Goal: Task Accomplishment & Management: Manage account settings

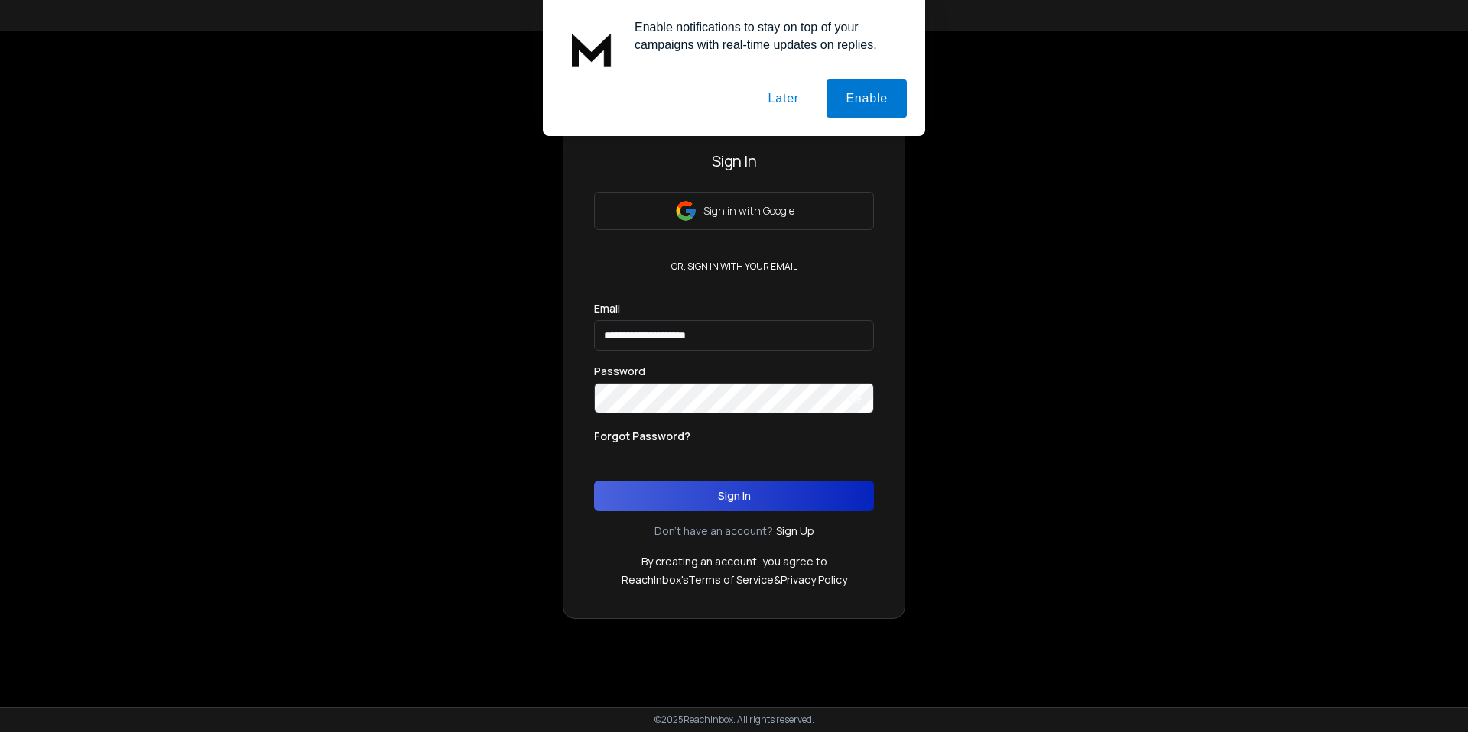
click at [722, 490] on button "Sign In" at bounding box center [734, 496] width 280 height 31
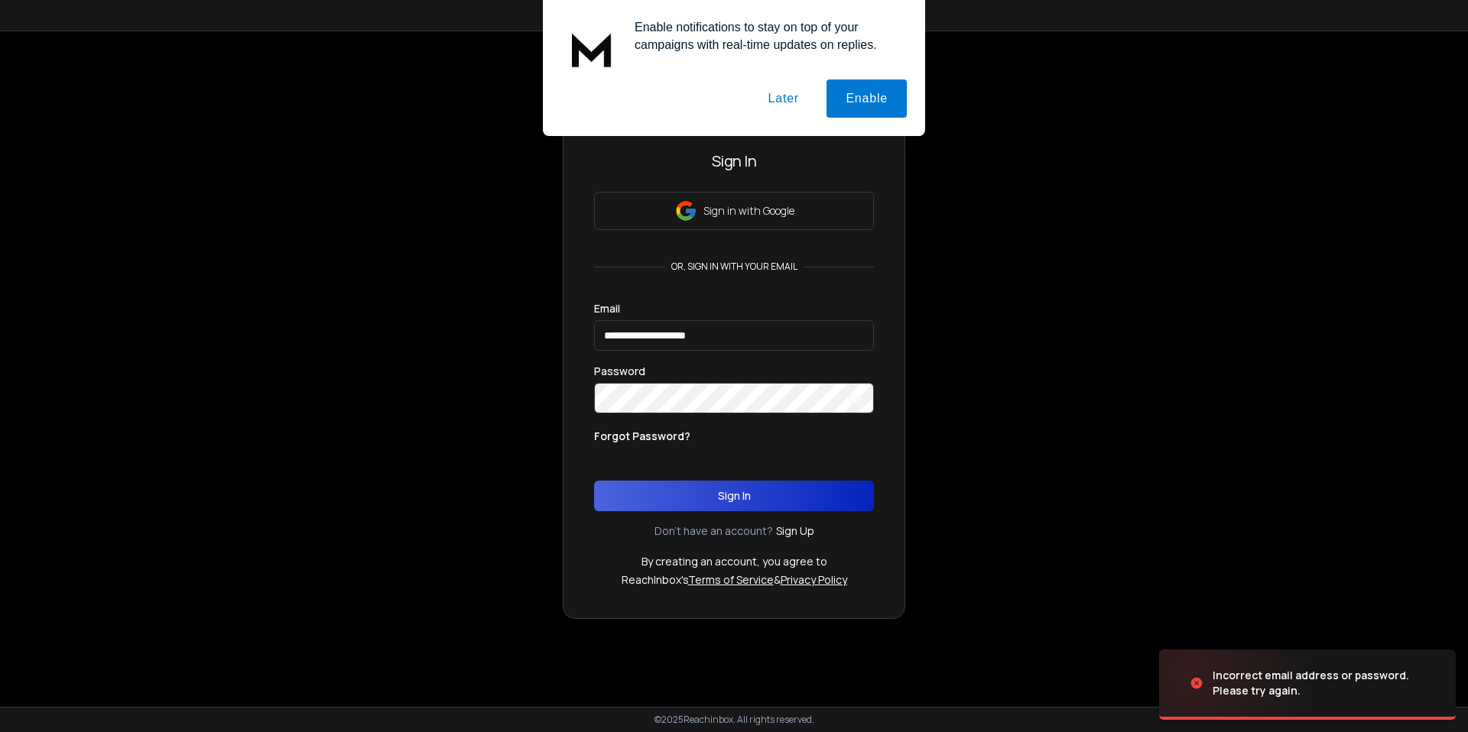
click at [794, 97] on button "Later" at bounding box center [782, 99] width 69 height 38
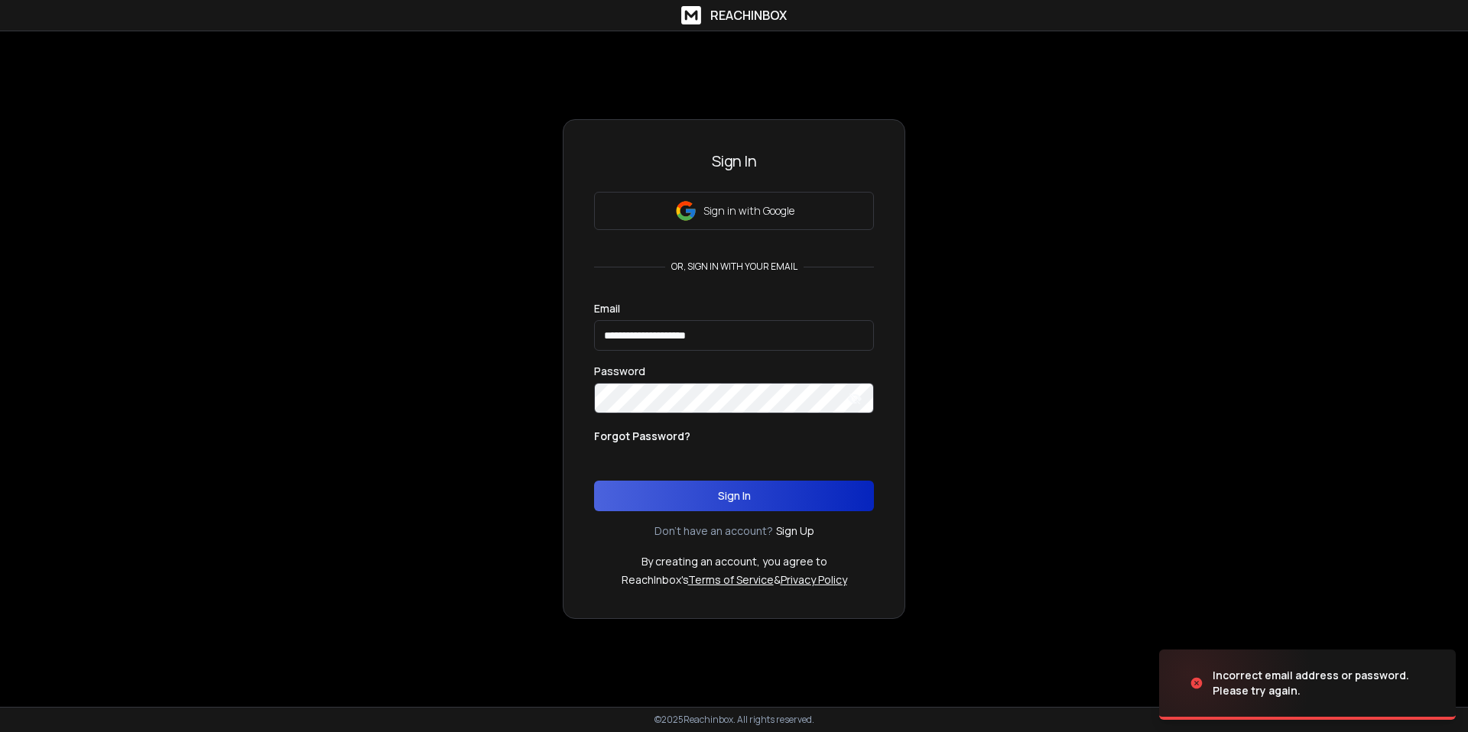
click at [744, 509] on button "Sign In" at bounding box center [734, 496] width 280 height 31
drag, startPoint x: 724, startPoint y: 339, endPoint x: 642, endPoint y: 342, distance: 81.8
click at [642, 342] on input "**********" at bounding box center [734, 335] width 280 height 31
type input "**********"
click at [709, 499] on button "Sign In" at bounding box center [734, 496] width 280 height 31
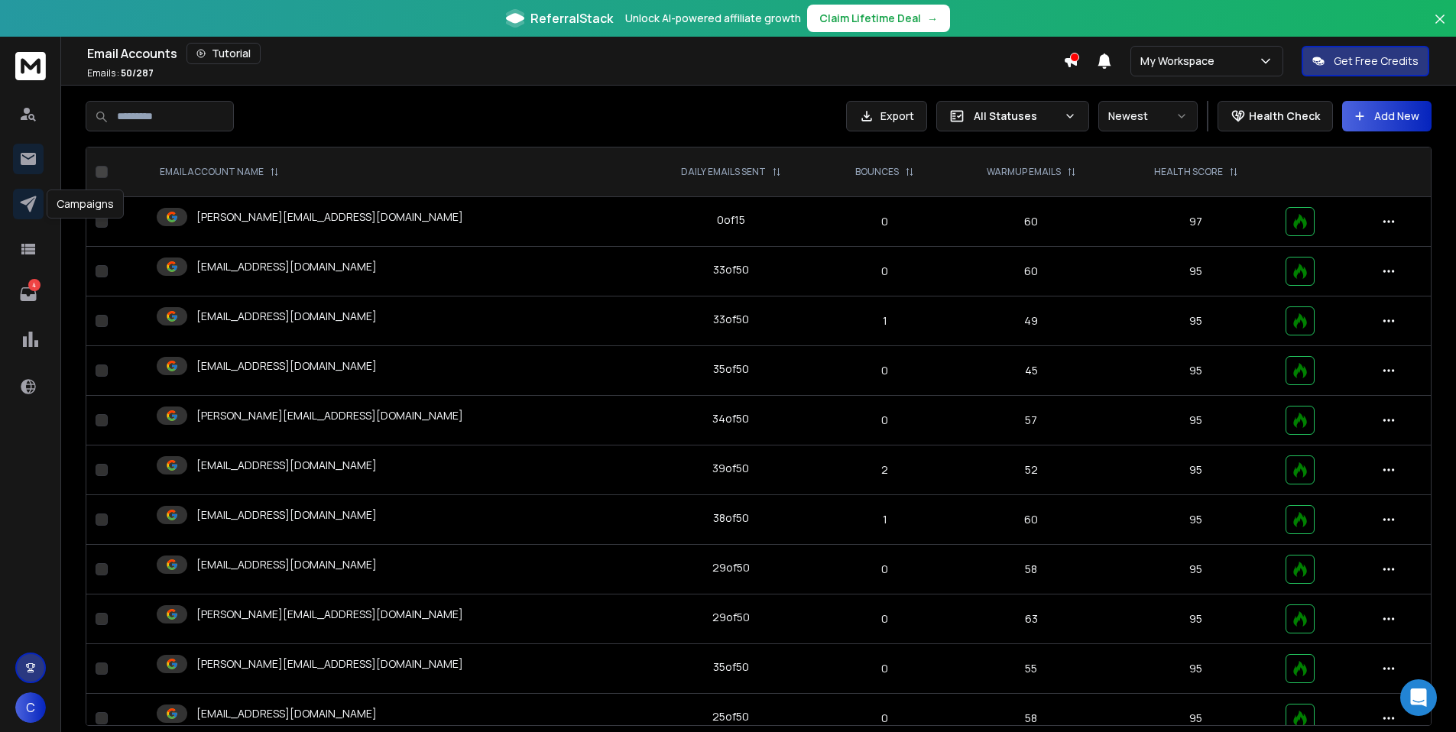
click at [29, 211] on icon at bounding box center [28, 204] width 16 height 16
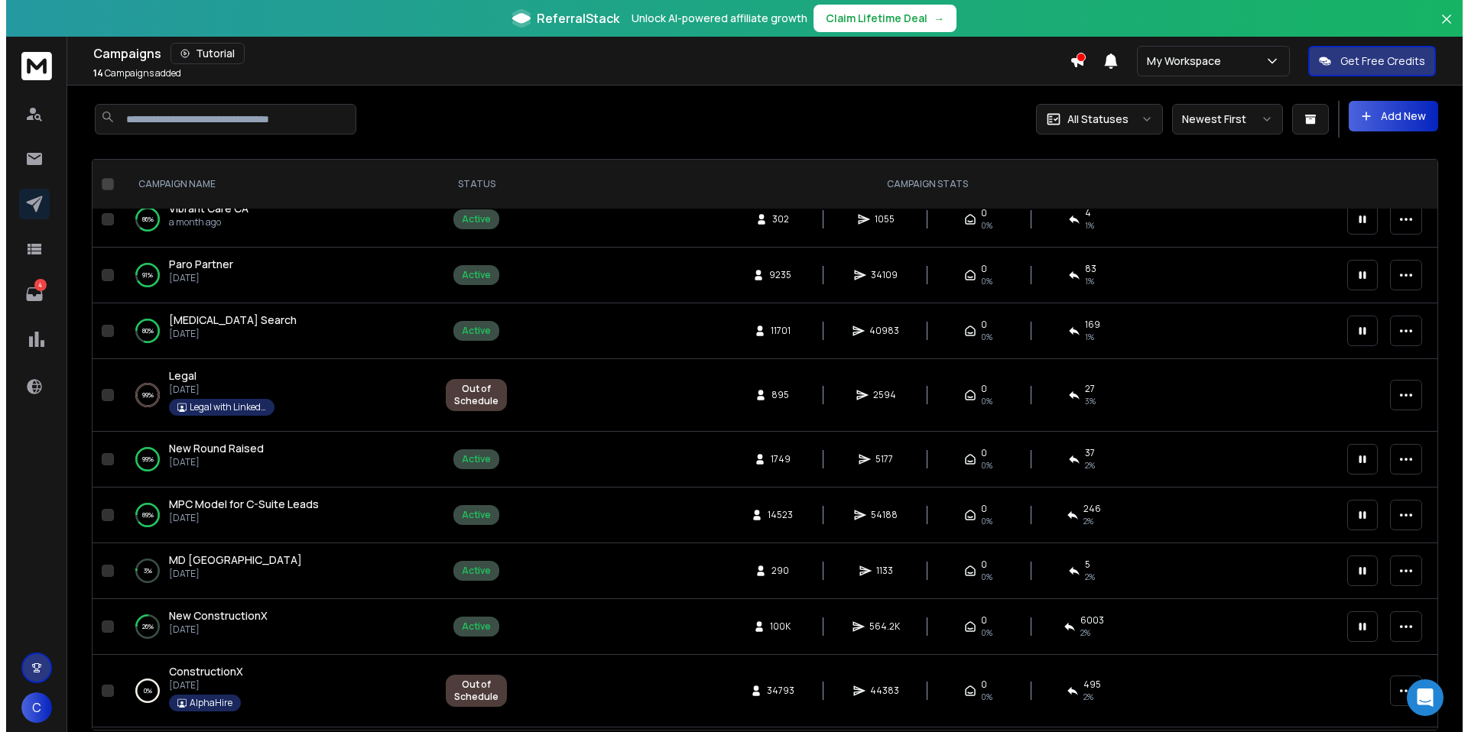
scroll to position [150, 0]
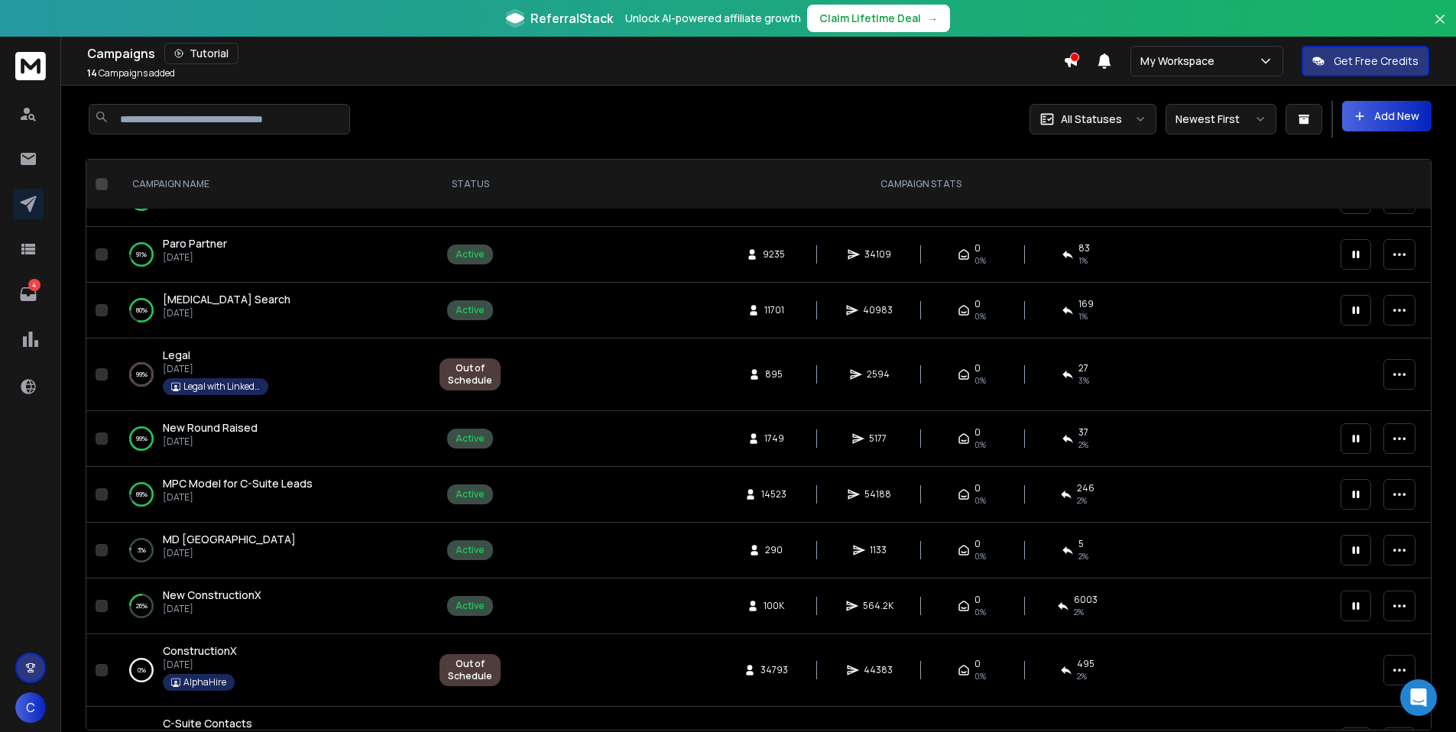
click at [232, 592] on span "New ConstructionX" at bounding box center [212, 595] width 99 height 15
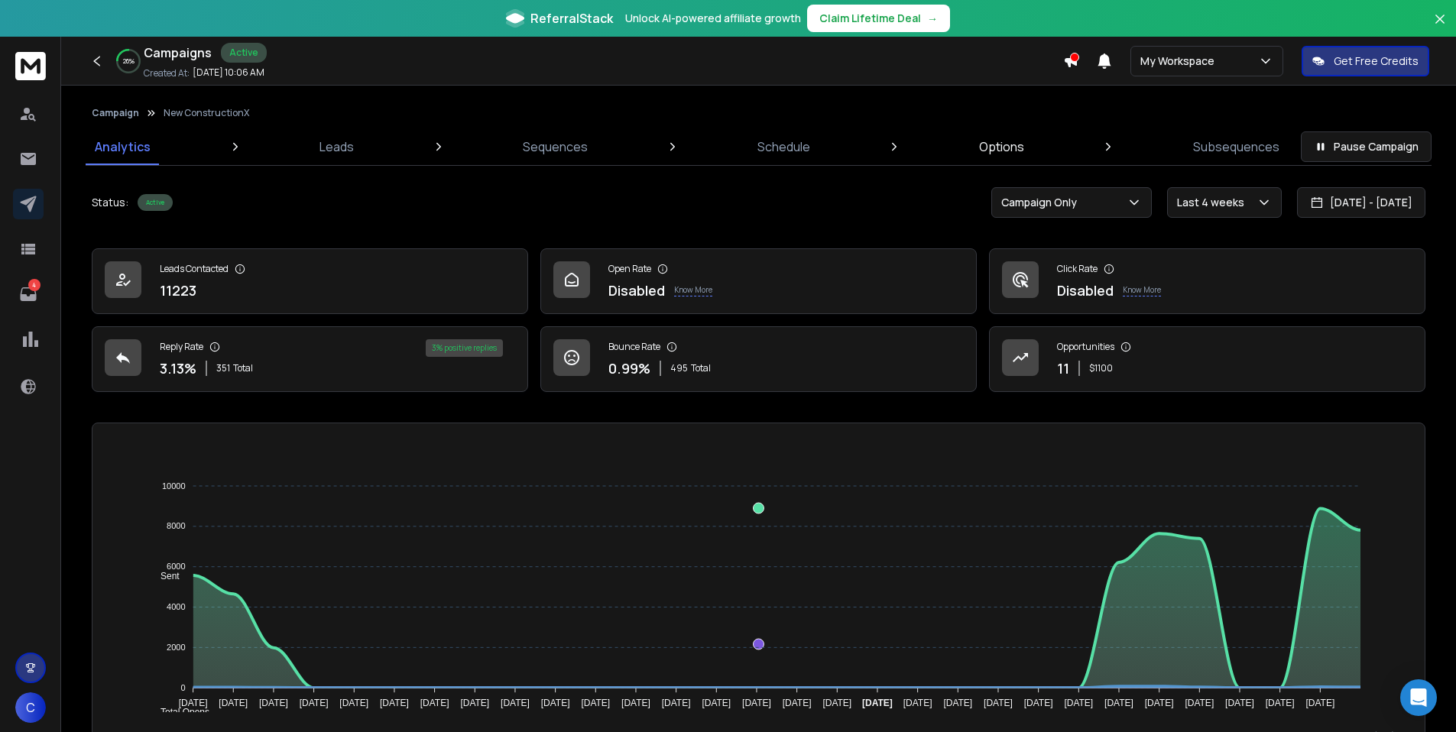
click at [1014, 151] on p "Options" at bounding box center [1001, 147] width 45 height 18
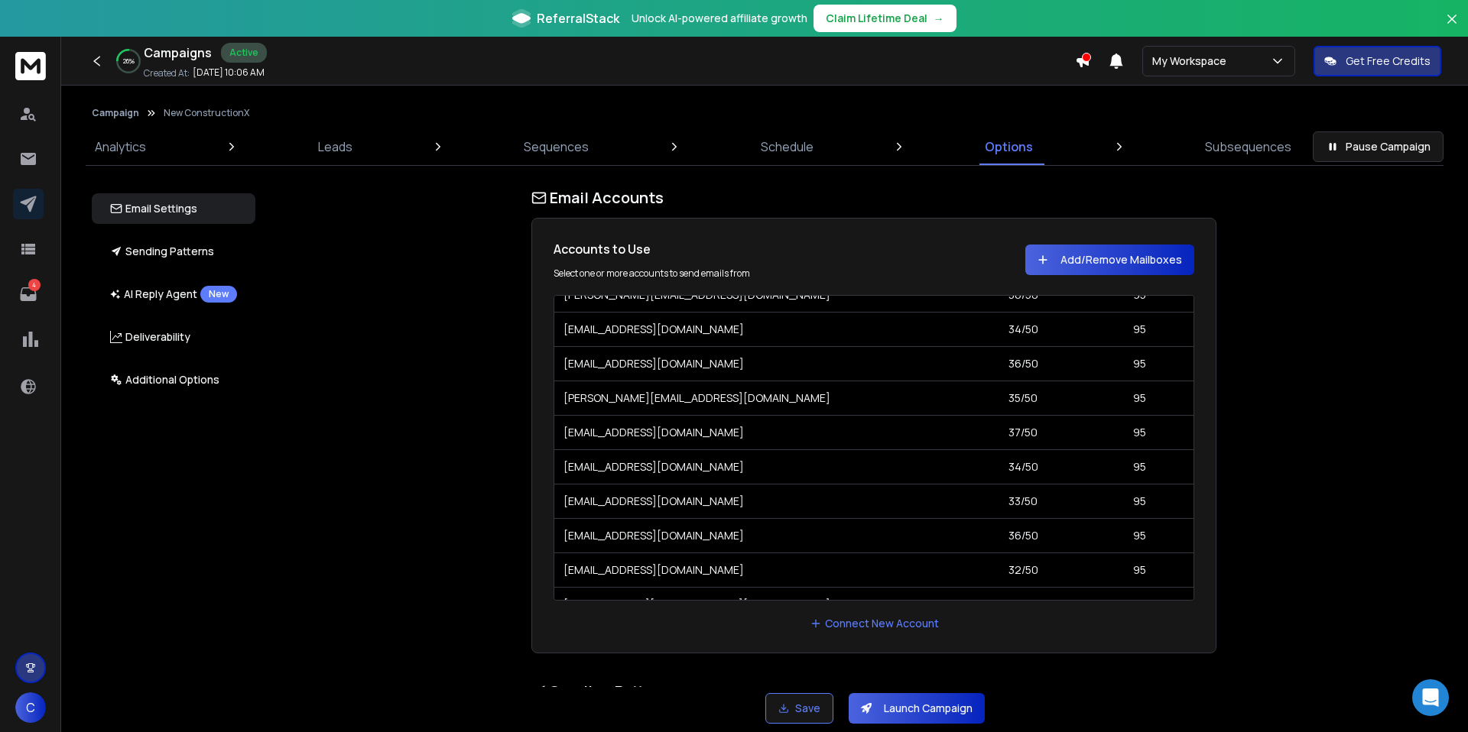
scroll to position [2533, 0]
click at [1080, 263] on button "Add/Remove Mailboxes" at bounding box center [1109, 260] width 169 height 31
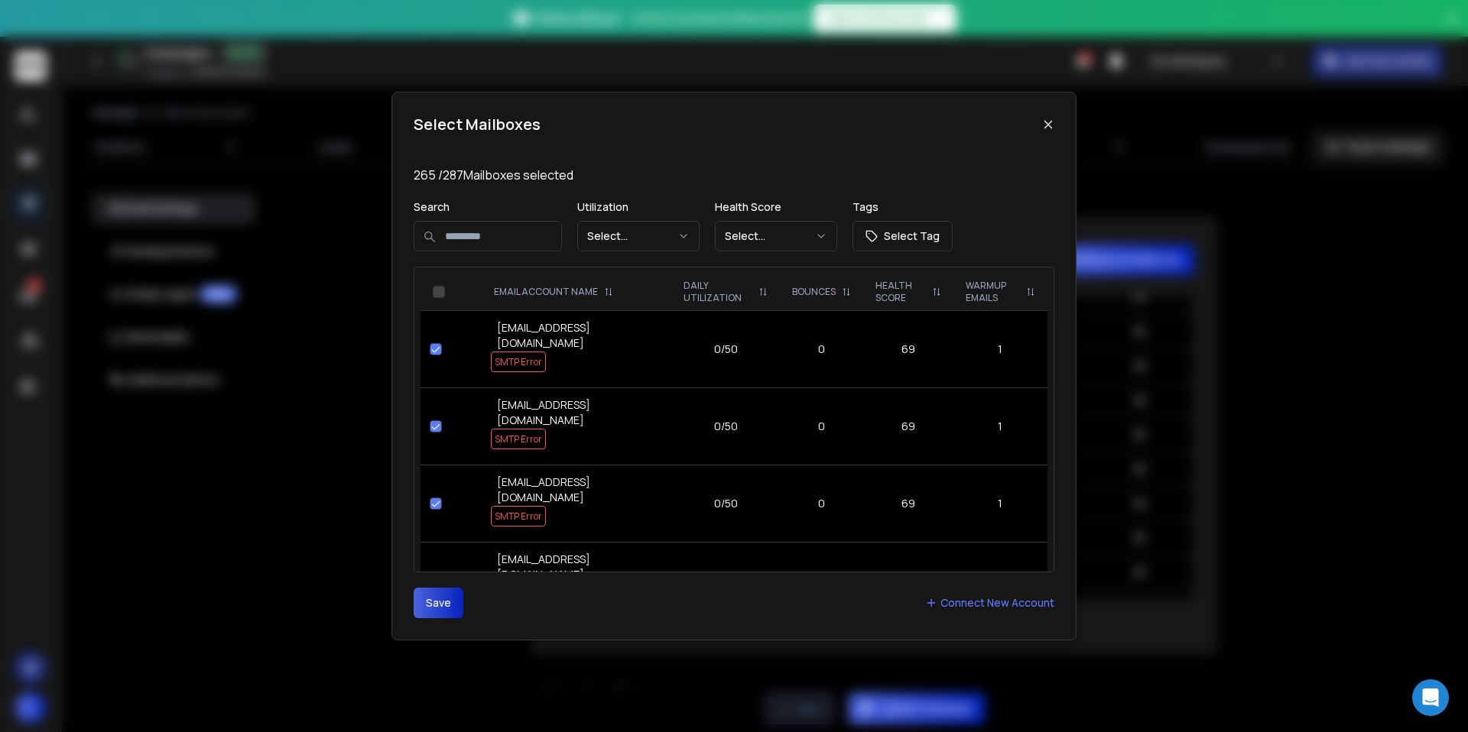
click at [1042, 133] on div "Select Mailboxes" at bounding box center [734, 124] width 641 height 21
click at [1045, 128] on icon at bounding box center [1048, 125] width 12 height 12
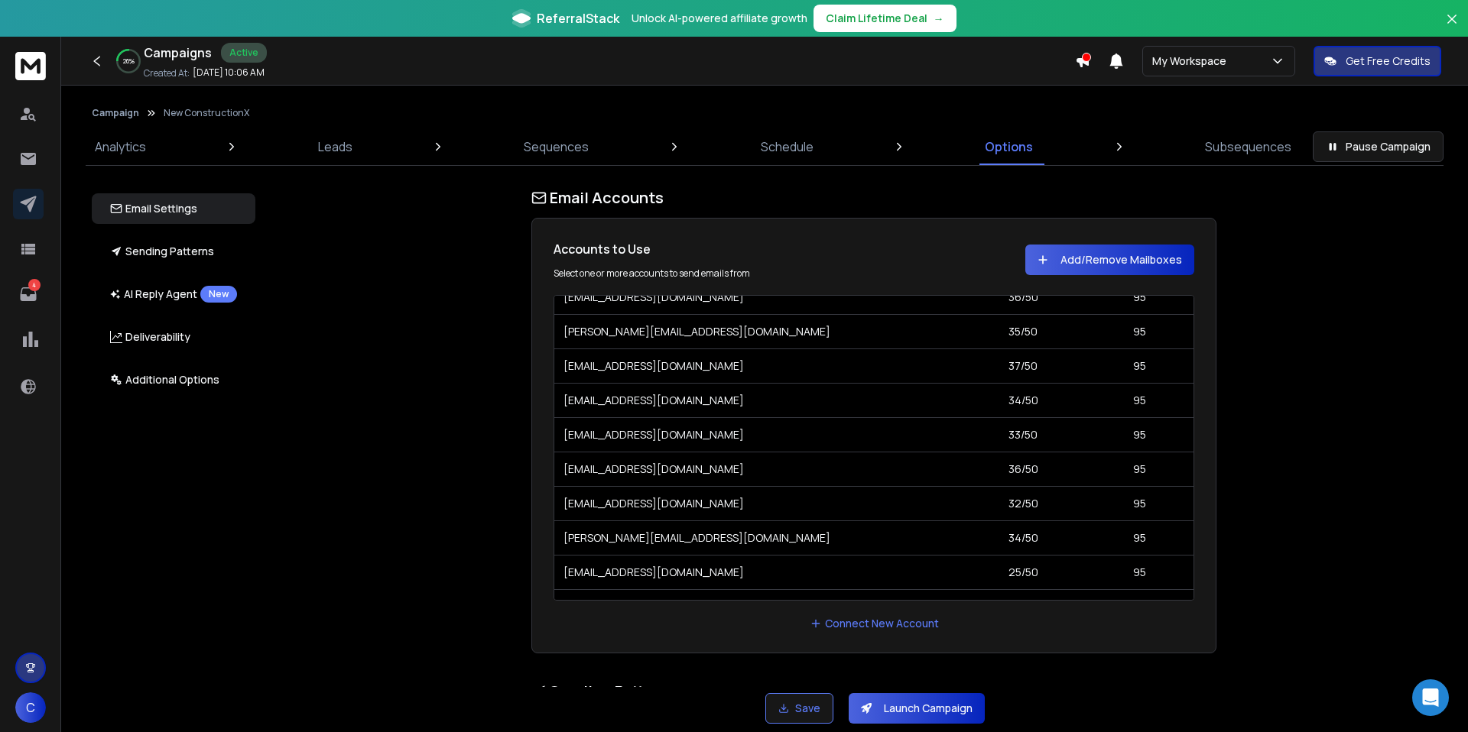
click at [1014, 151] on p "Options" at bounding box center [1009, 147] width 48 height 18
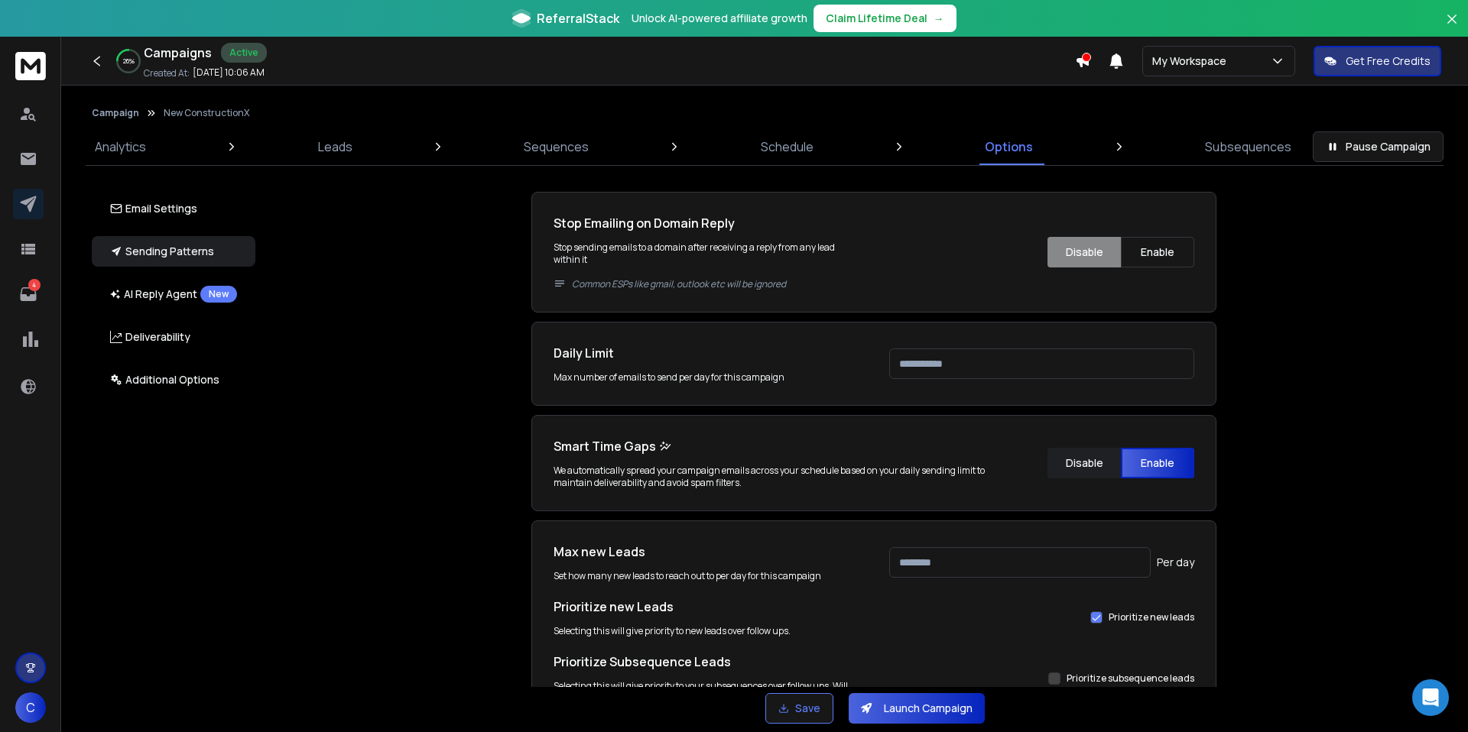
scroll to position [615, 0]
drag, startPoint x: 929, startPoint y: 362, endPoint x: 816, endPoint y: 372, distance: 113.6
click at [816, 372] on div "Daily Limit Max number of emails to send per day for this campaign ****" at bounding box center [874, 363] width 641 height 40
drag, startPoint x: 931, startPoint y: 361, endPoint x: 875, endPoint y: 356, distance: 56.0
click at [875, 356] on div "Daily Limit Max number of emails to send per day for this campaign ****" at bounding box center [874, 363] width 641 height 40
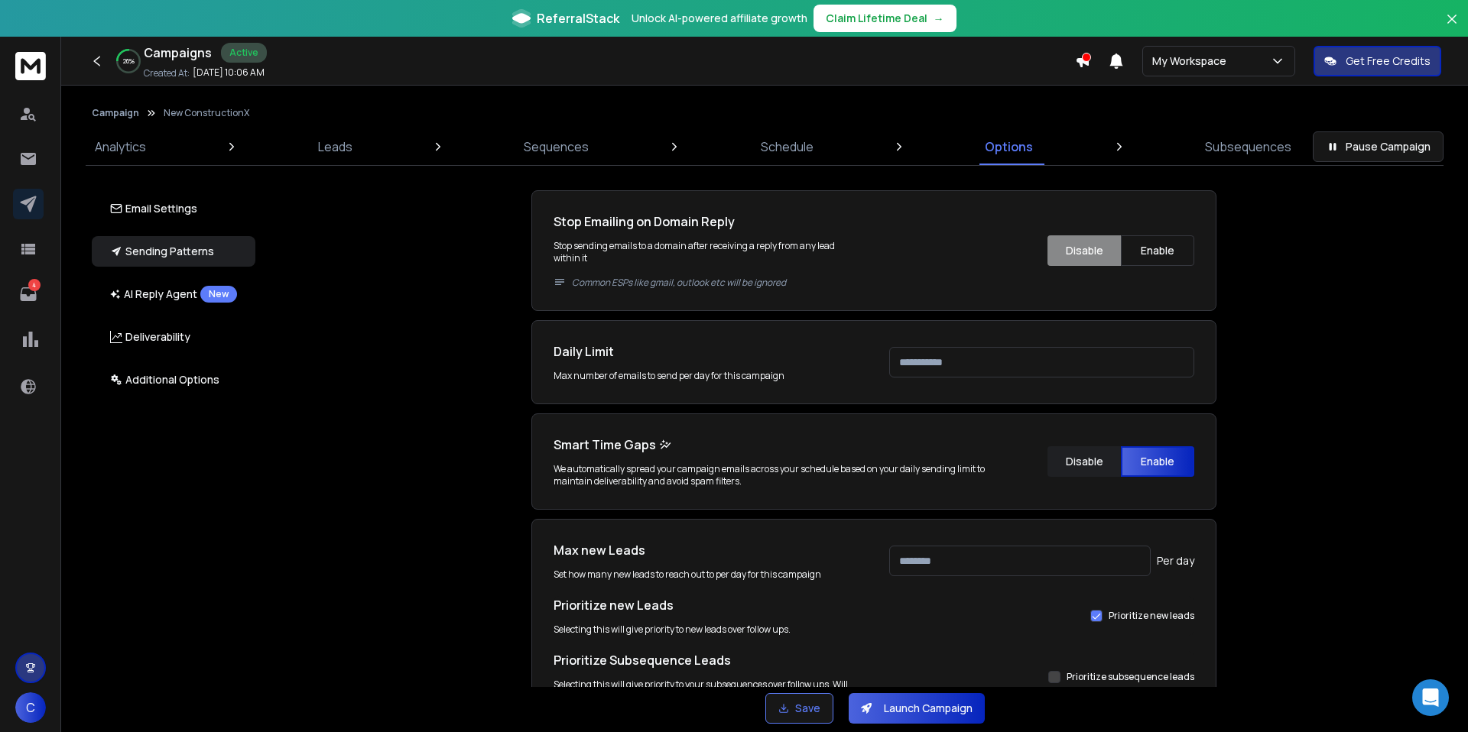
type input "****"
drag, startPoint x: 927, startPoint y: 563, endPoint x: 833, endPoint y: 563, distance: 94.8
click at [833, 563] on div "Max new Leads Set how many new leads to reach out to per day for this campaign …" at bounding box center [874, 561] width 641 height 40
type input "*"
type input "****"
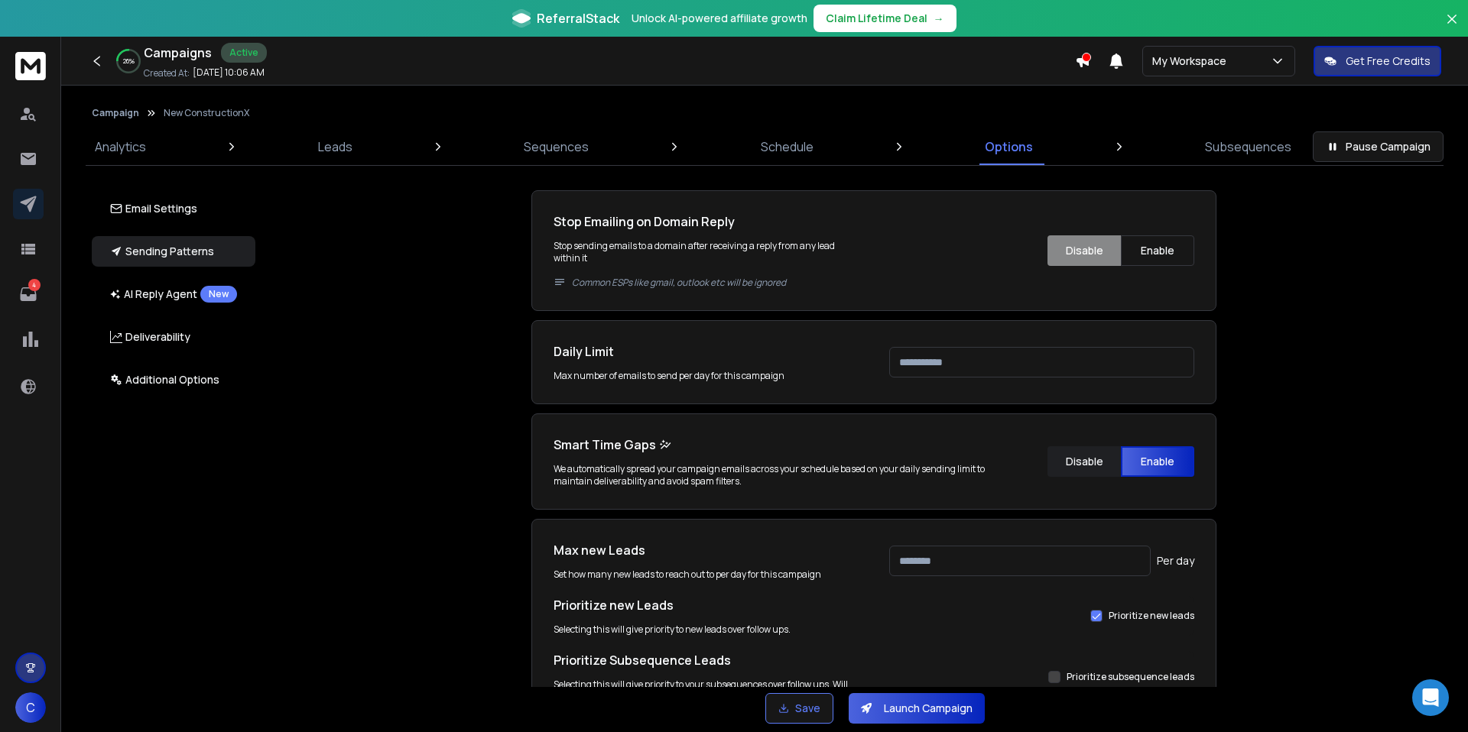
click at [939, 709] on button "Launch Campaign" at bounding box center [917, 708] width 136 height 31
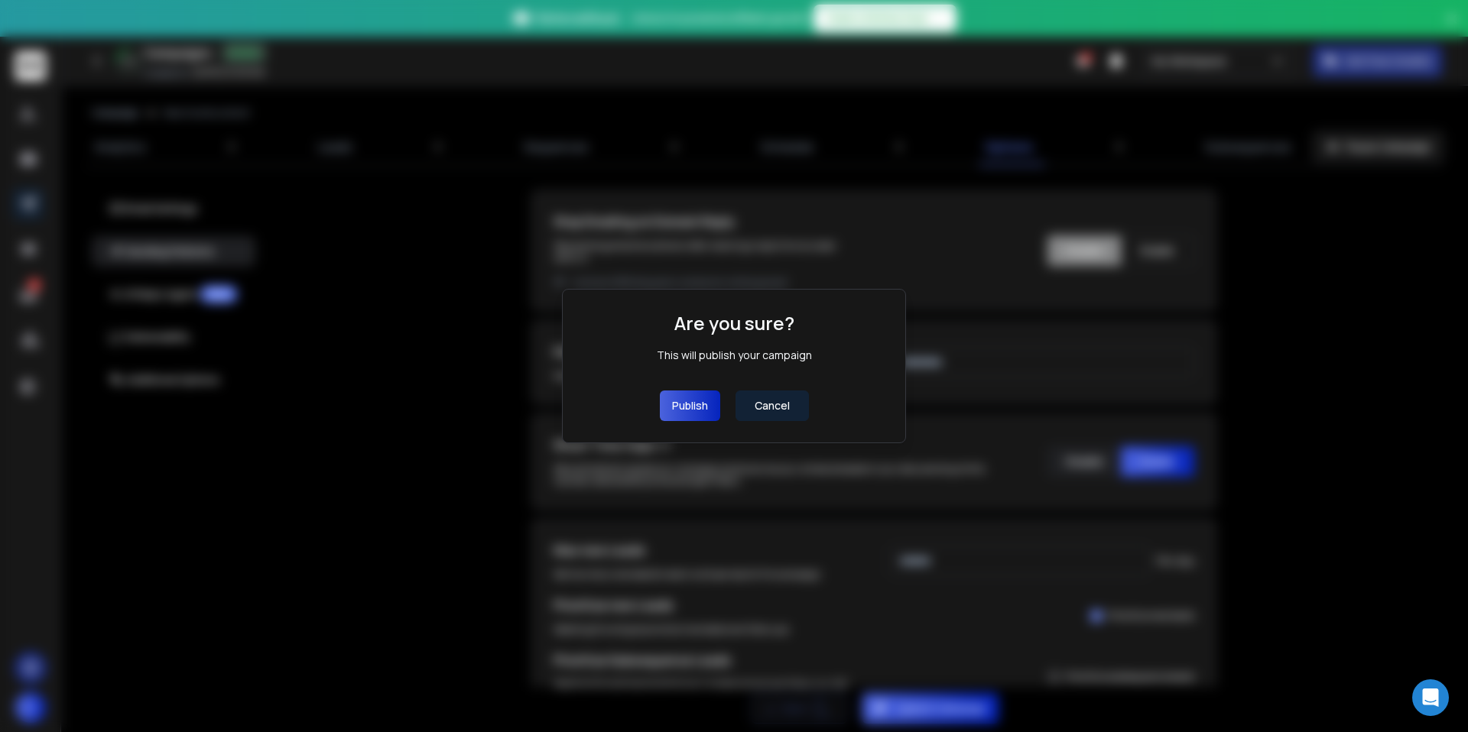
click at [670, 420] on button "Publish" at bounding box center [690, 406] width 60 height 31
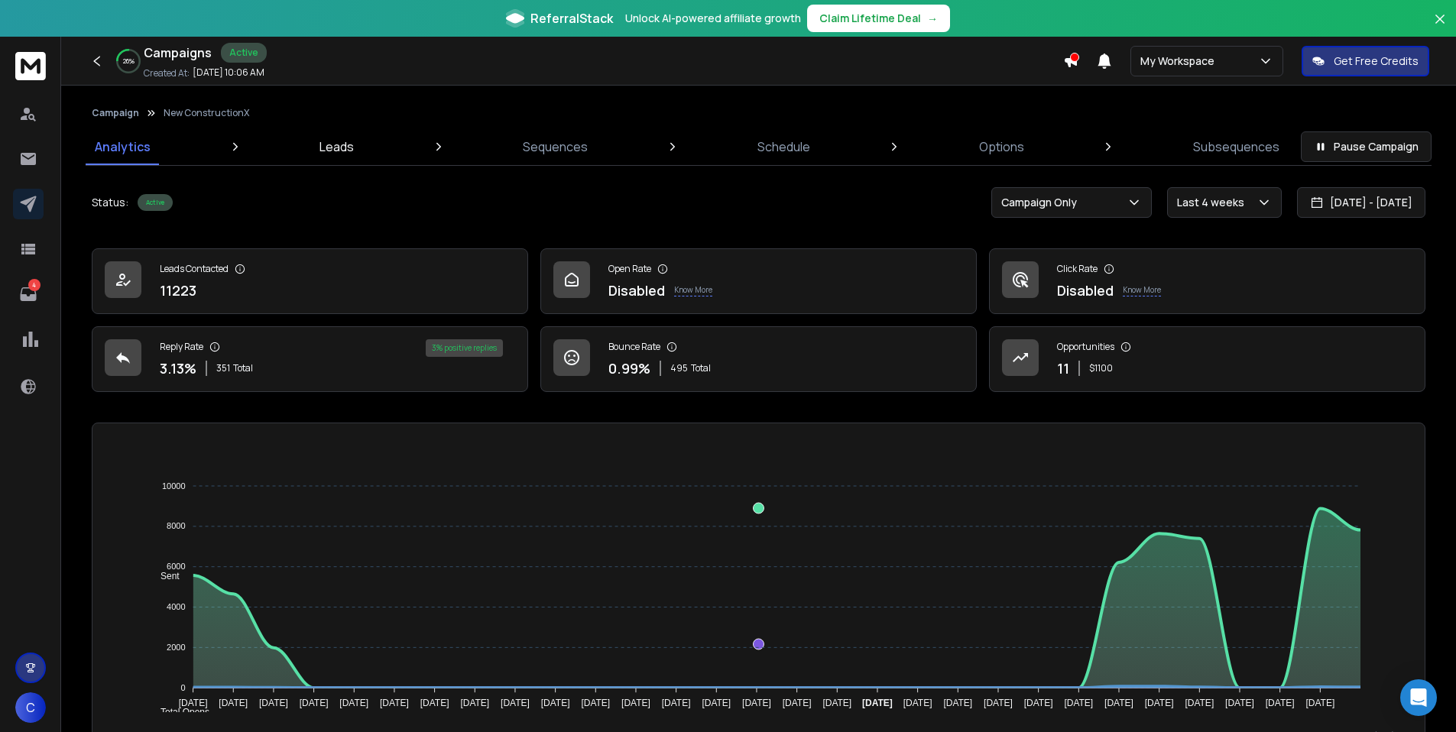
click at [350, 151] on p "Leads" at bounding box center [337, 147] width 34 height 18
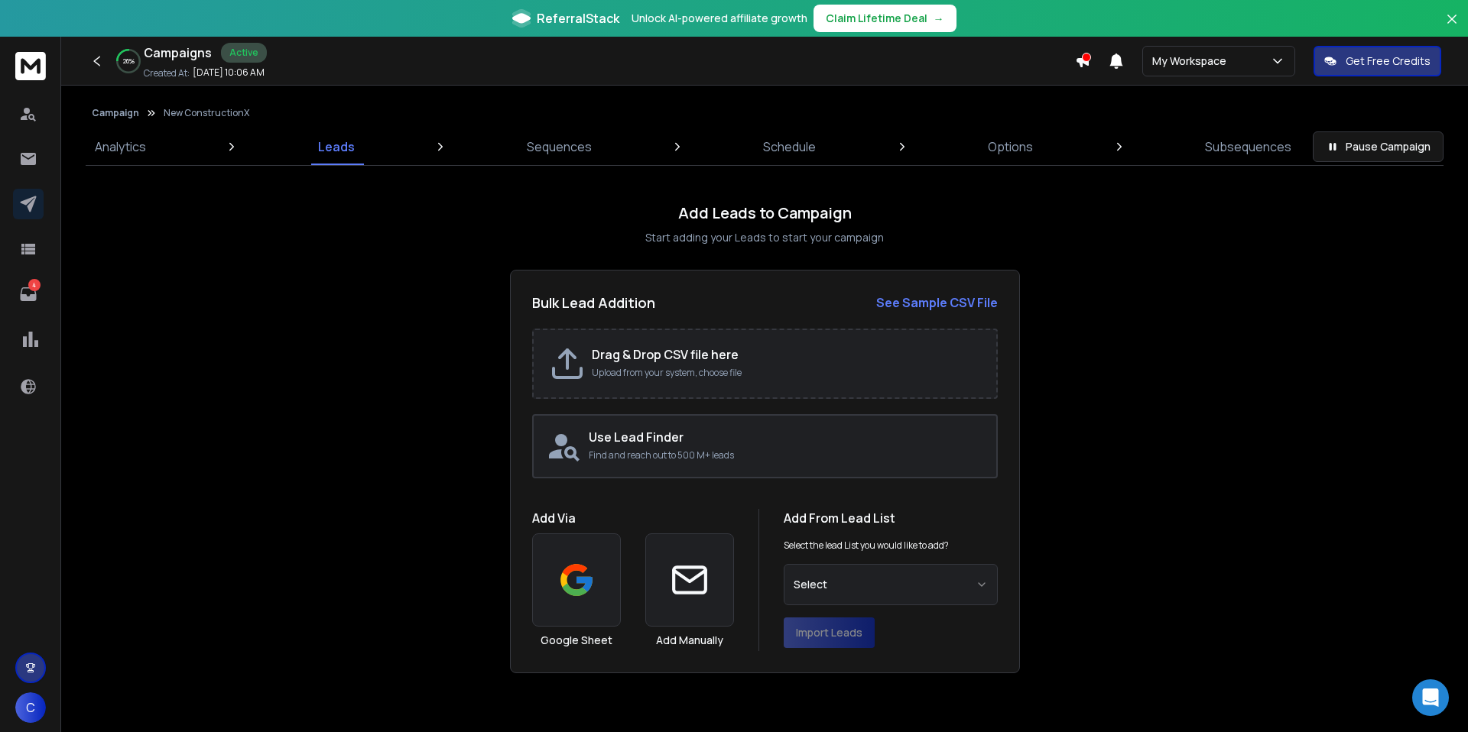
click at [324, 145] on p "Leads" at bounding box center [336, 147] width 37 height 18
click at [146, 159] on link "Analytics" at bounding box center [121, 146] width 70 height 37
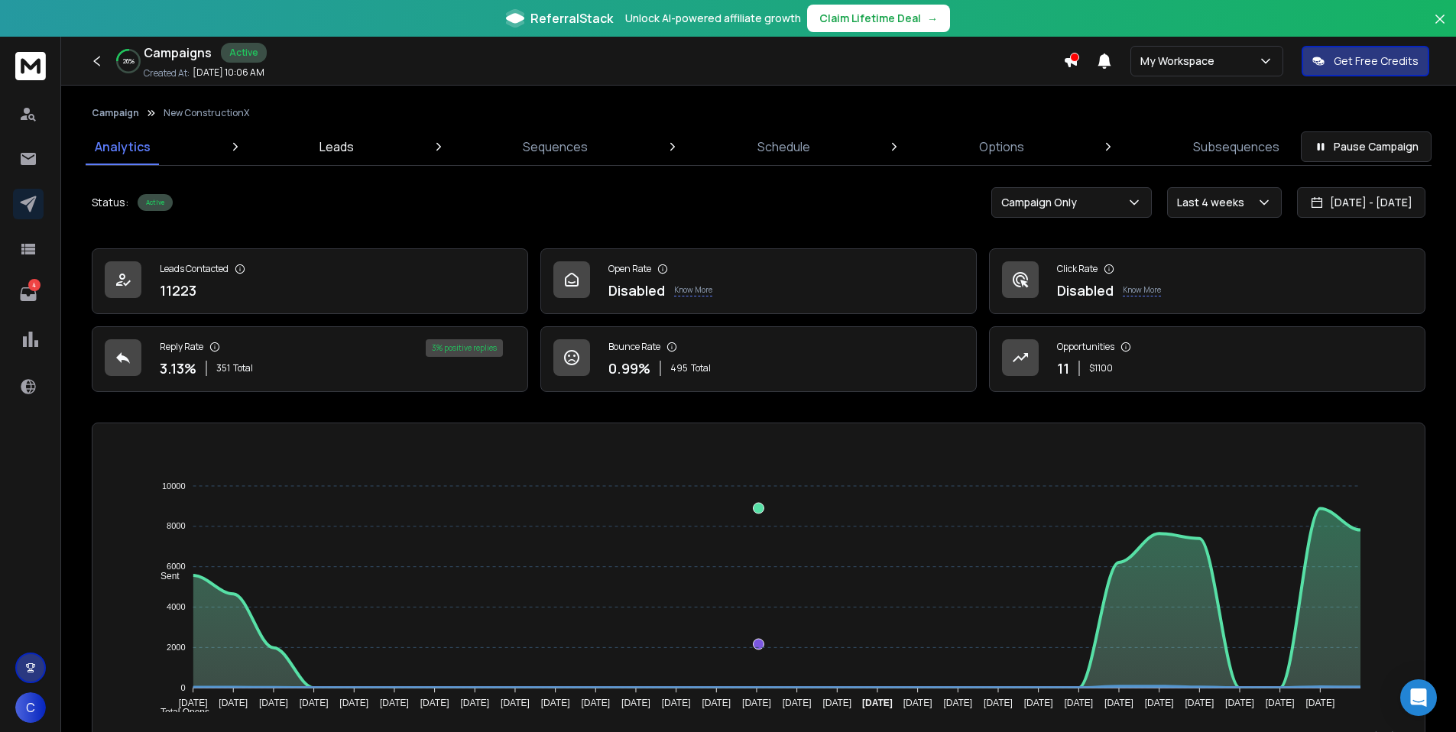
click at [336, 151] on p "Leads" at bounding box center [337, 147] width 34 height 18
